Goal: Task Accomplishment & Management: Use online tool/utility

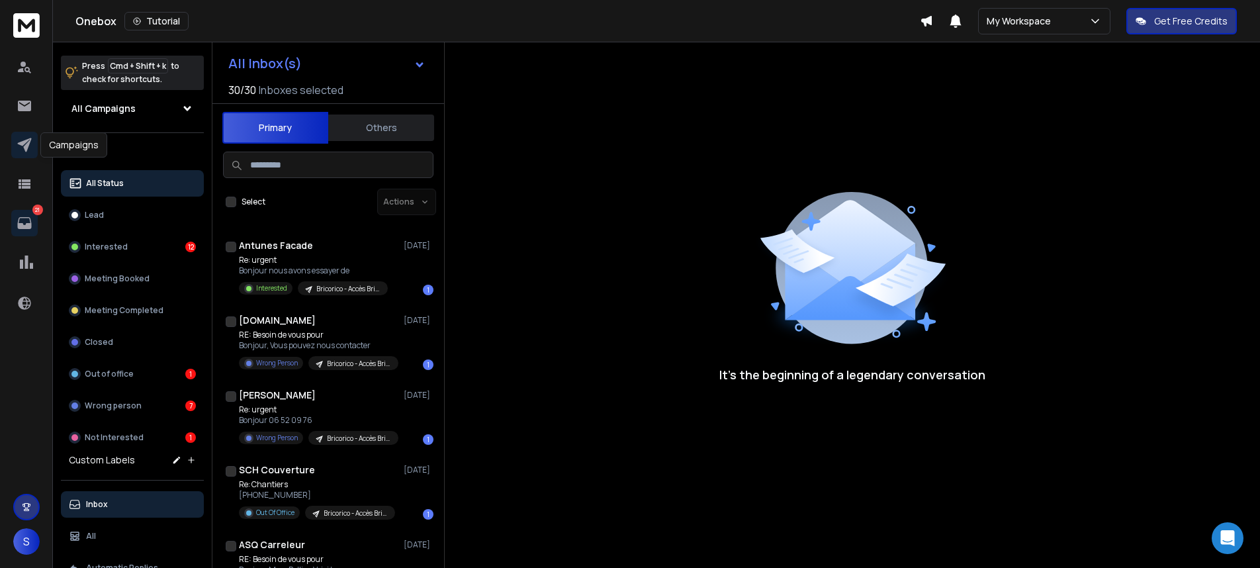
click at [26, 143] on icon at bounding box center [24, 145] width 14 height 14
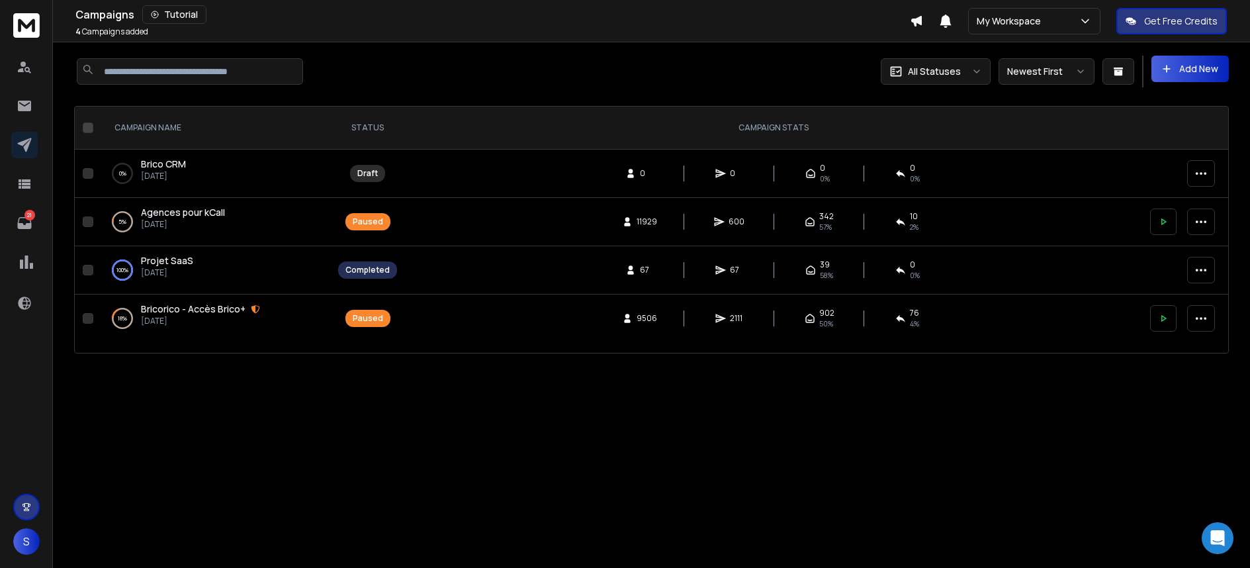
click at [225, 311] on span "Bricorico - Accès Brico+" at bounding box center [193, 308] width 105 height 13
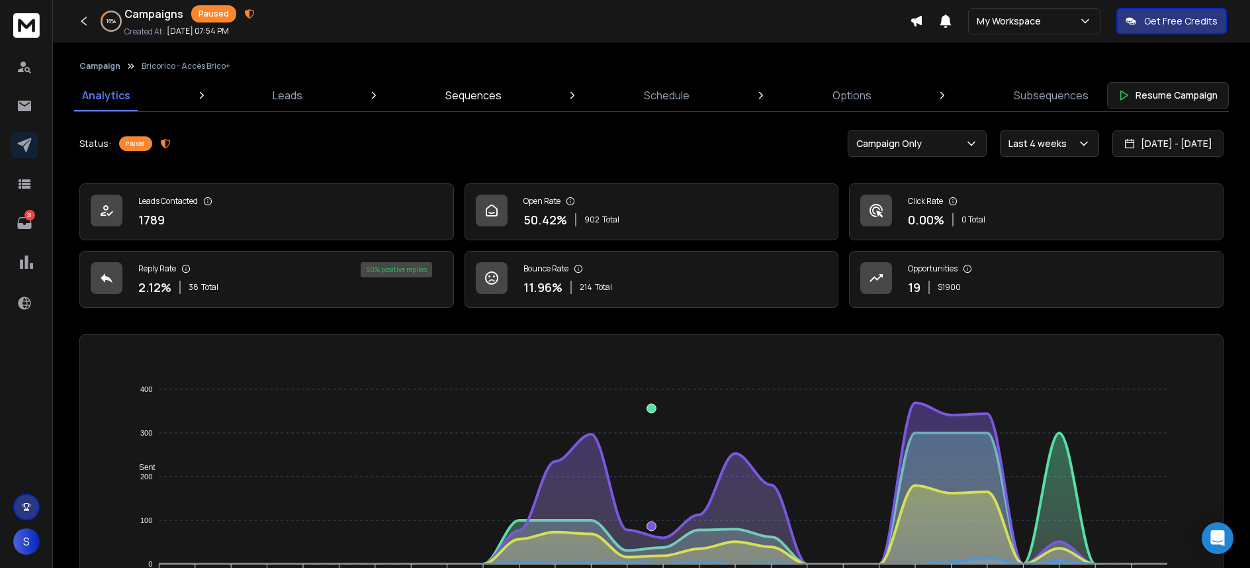
click at [489, 97] on p "Sequences" at bounding box center [473, 95] width 56 height 16
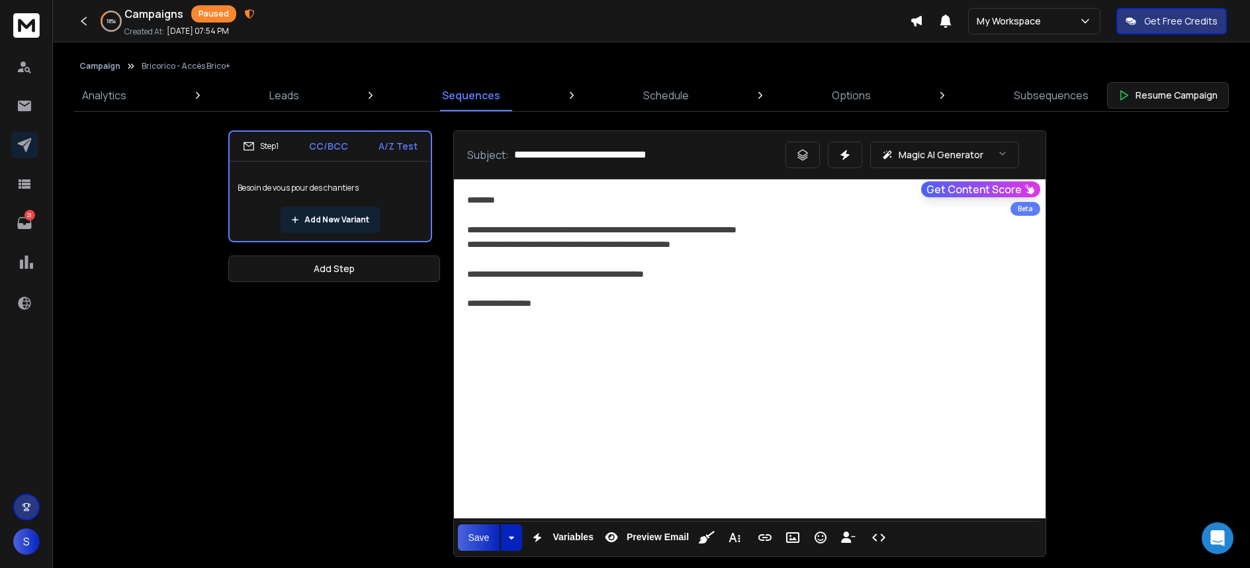
click at [347, 226] on button "Add New Variant" at bounding box center [330, 219] width 99 height 26
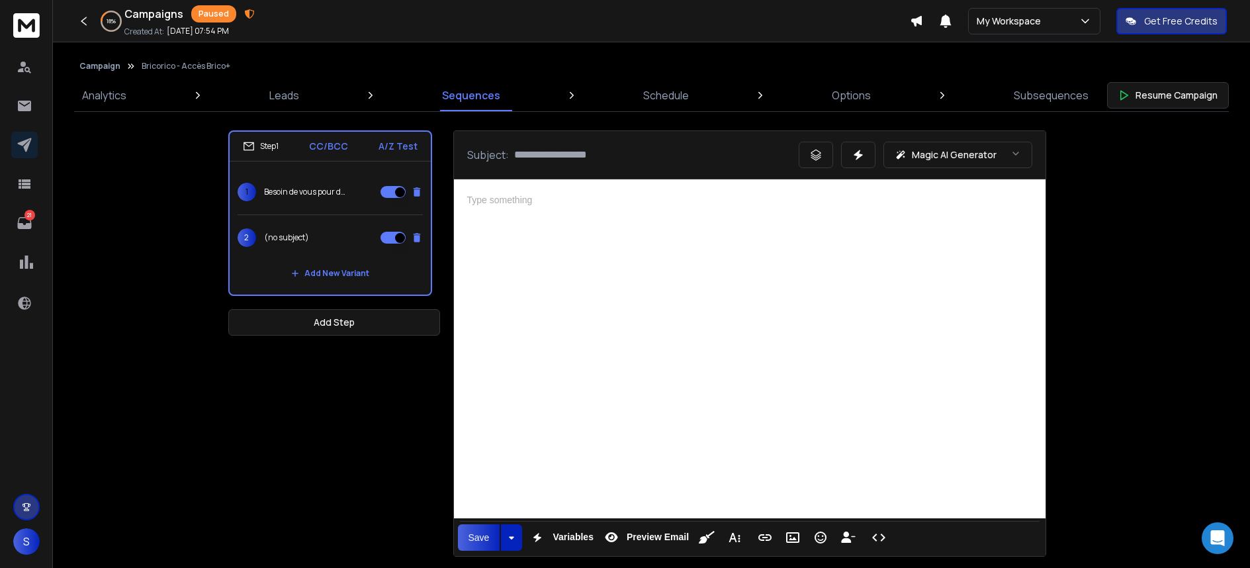
click at [336, 197] on div "1 Besoin de vous pour des chantiers" at bounding box center [293, 192] width 111 height 19
type input "**********"
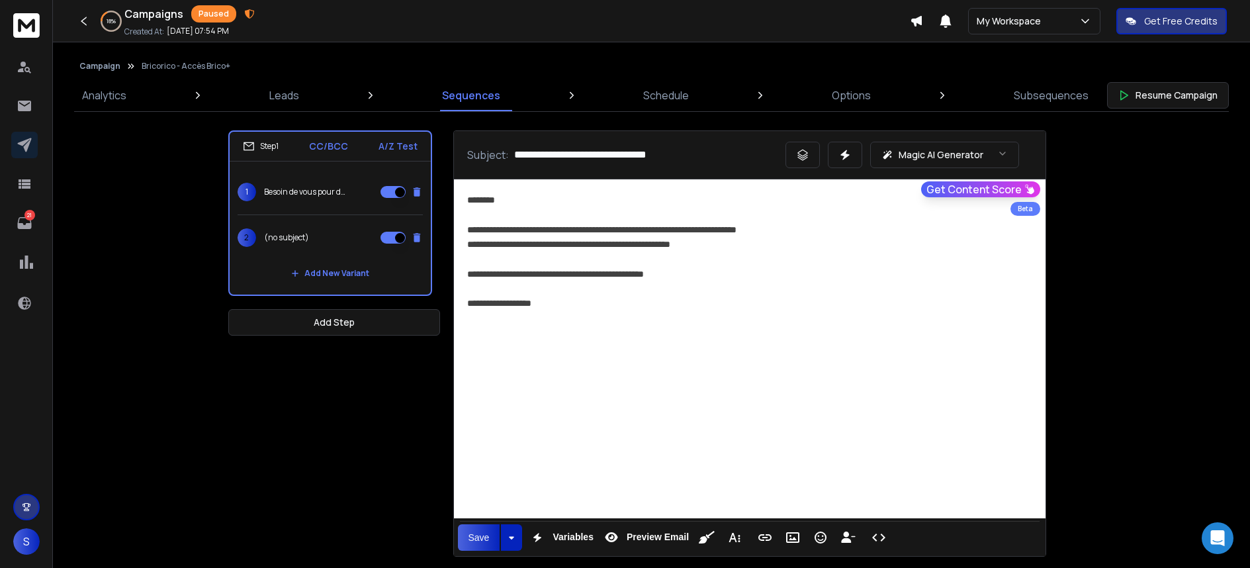
click at [391, 195] on button "button" at bounding box center [393, 192] width 25 height 12
click at [340, 234] on div "2 (no subject)" at bounding box center [330, 237] width 185 height 45
